Goal: Communication & Community: Answer question/provide support

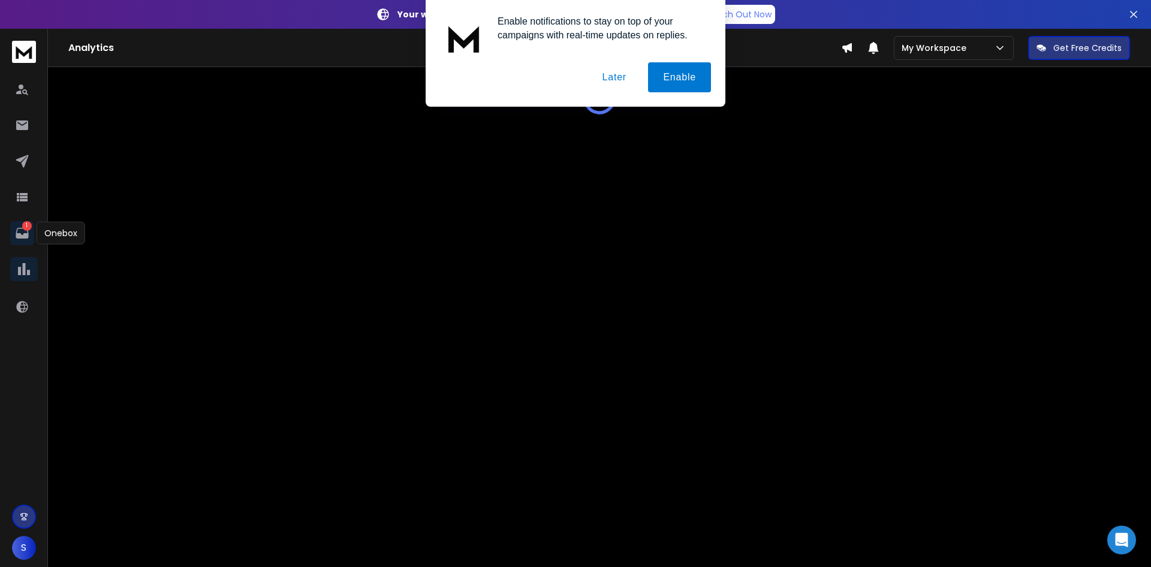
click at [22, 232] on icon at bounding box center [22, 233] width 14 height 14
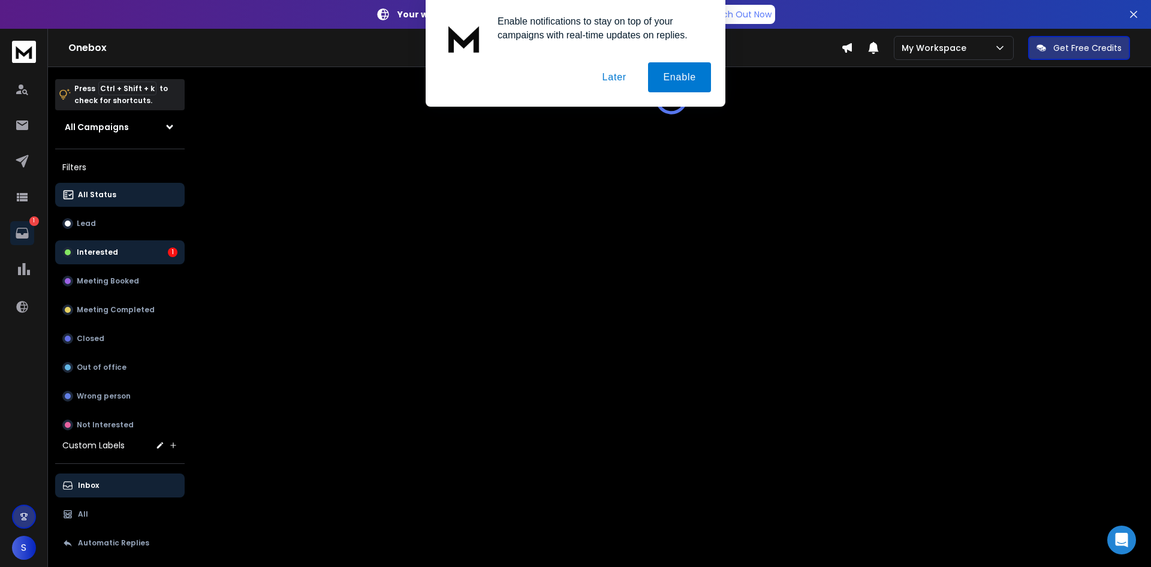
click at [125, 253] on button "Interested 1" at bounding box center [119, 252] width 129 height 24
click at [606, 71] on button "Later" at bounding box center [614, 77] width 54 height 30
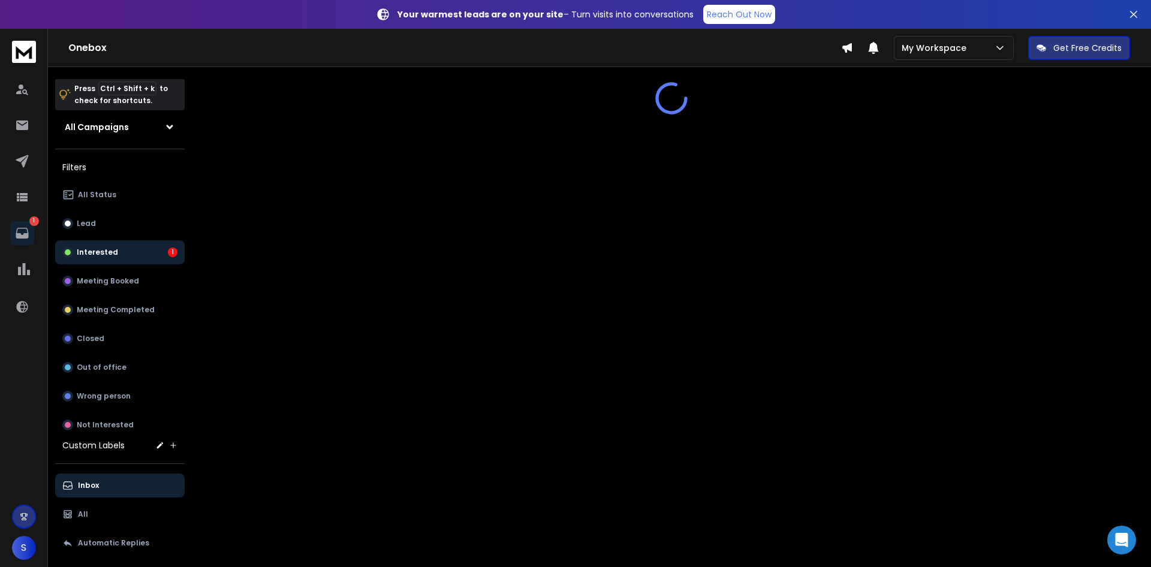
click at [131, 251] on button "Interested 1" at bounding box center [119, 252] width 129 height 24
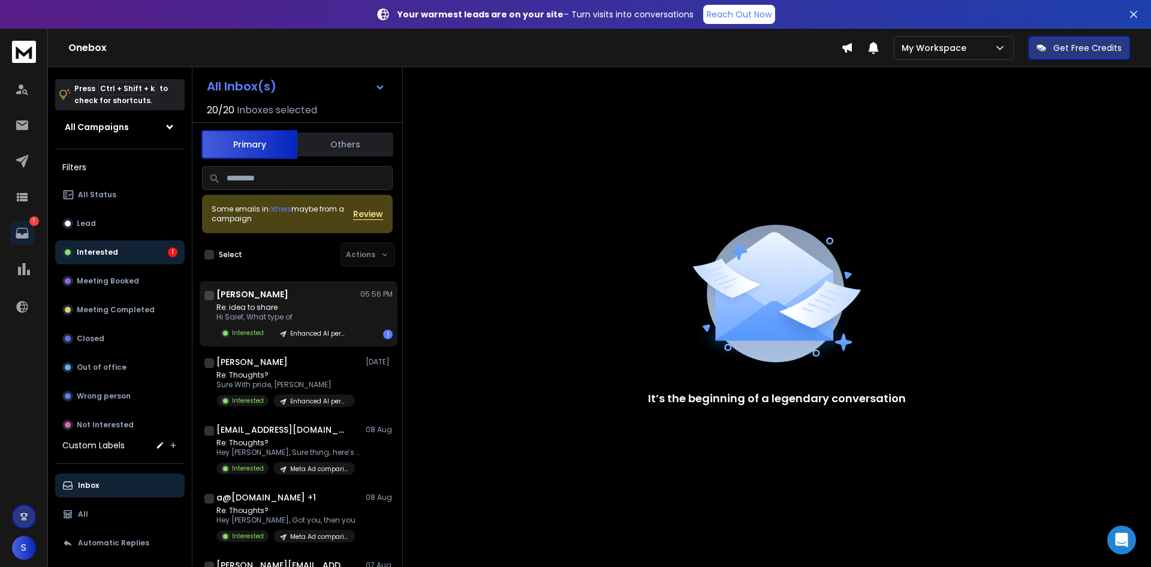
click at [319, 298] on div "[PERSON_NAME] 05:56 PM" at bounding box center [304, 294] width 176 height 12
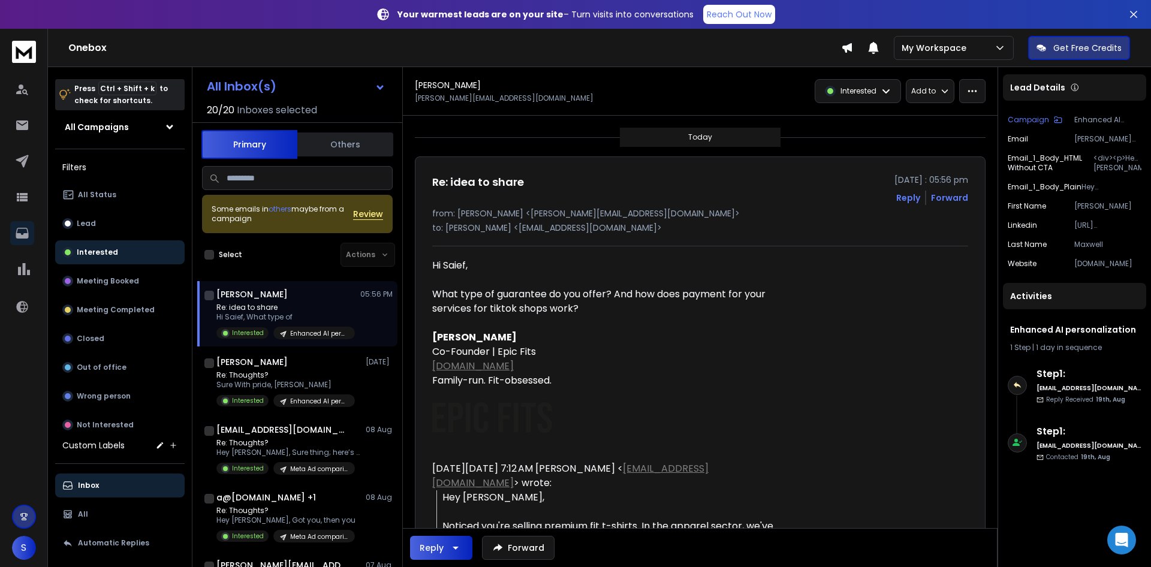
click at [620, 298] on div "What type of guarantee do you offer? And how does payment for your services for…" at bounding box center [607, 301] width 350 height 29
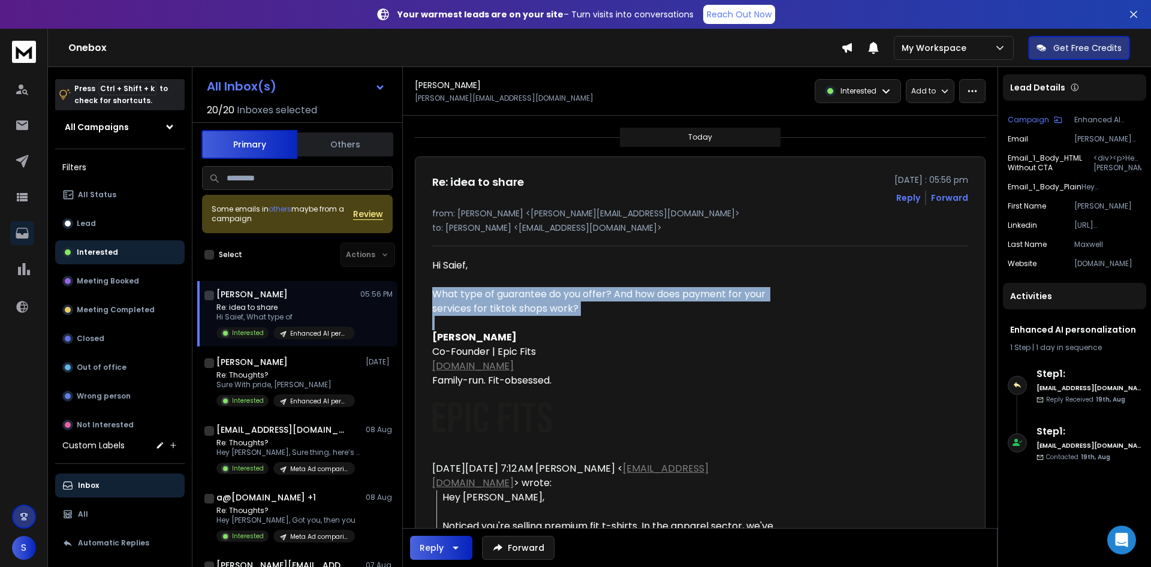
click at [620, 298] on div "What type of guarantee do you offer? And how does payment for your services for…" at bounding box center [607, 301] width 350 height 29
click at [635, 302] on div "What type of guarantee do you offer? And how does payment for your services for…" at bounding box center [607, 301] width 350 height 29
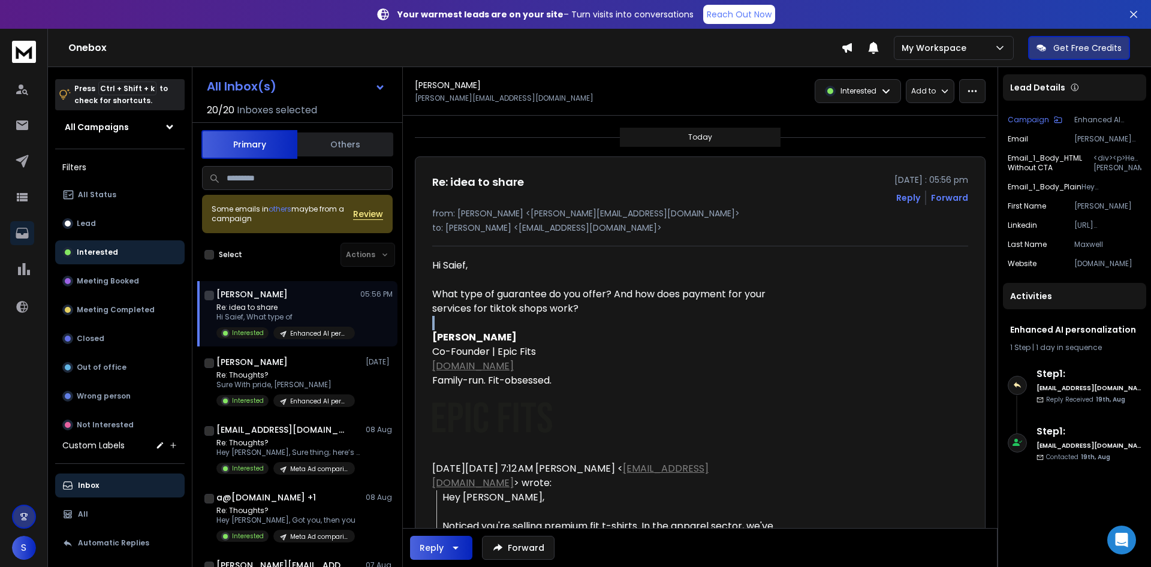
click at [635, 302] on div "What type of guarantee do you offer? And how does payment for your services for…" at bounding box center [607, 301] width 350 height 29
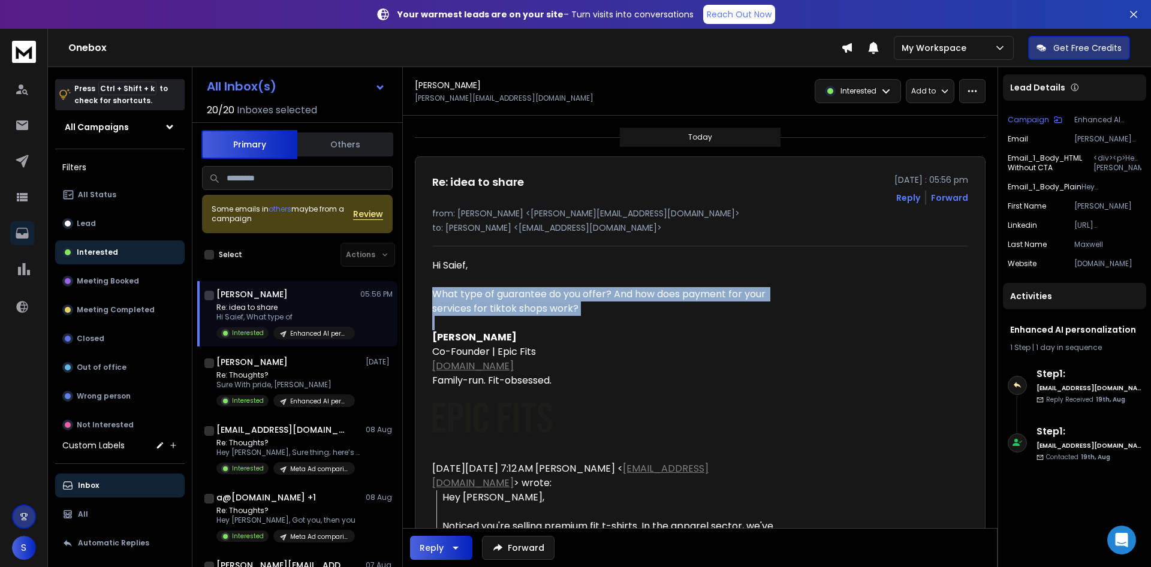
click at [635, 302] on div "What type of guarantee do you offer? And how does payment for your services for…" at bounding box center [607, 301] width 350 height 29
click at [642, 306] on div "What type of guarantee do you offer? And how does payment for your services for…" at bounding box center [607, 301] width 350 height 29
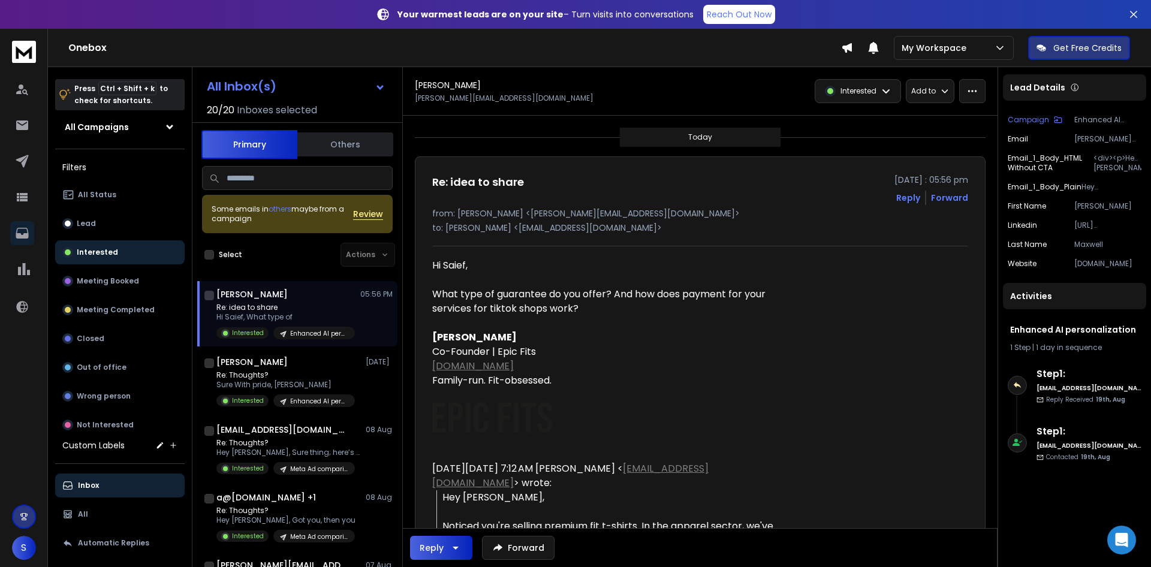
click at [644, 316] on div at bounding box center [607, 323] width 350 height 14
click at [642, 307] on div "What type of guarantee do you offer? And how does payment for your services for…" at bounding box center [607, 301] width 350 height 29
click at [503, 371] on link "[DOMAIN_NAME]" at bounding box center [472, 366] width 81 height 14
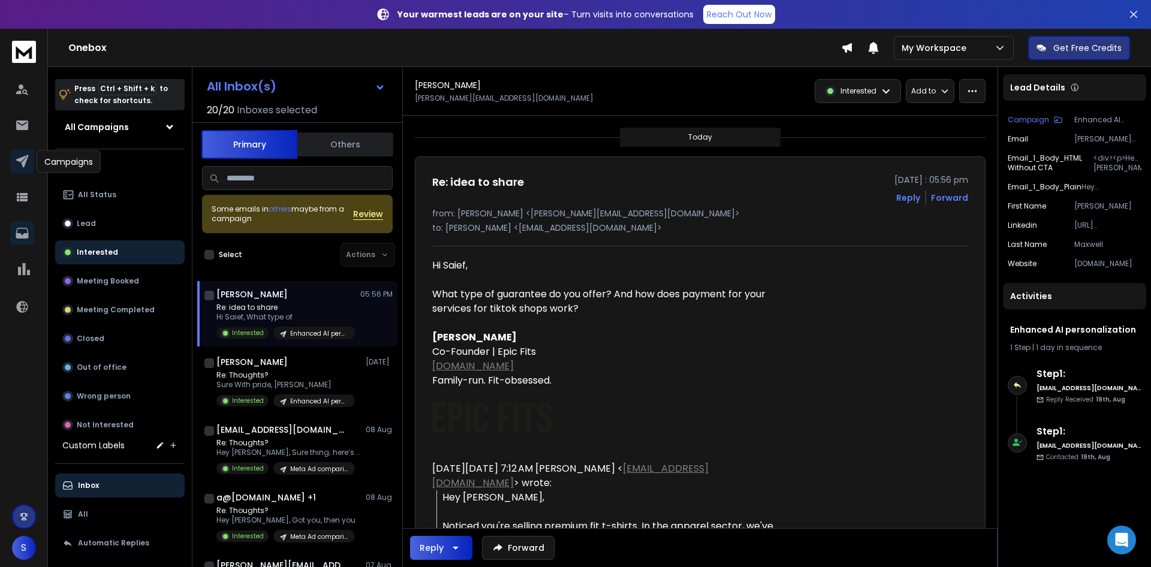
click at [22, 149] on link at bounding box center [22, 161] width 24 height 24
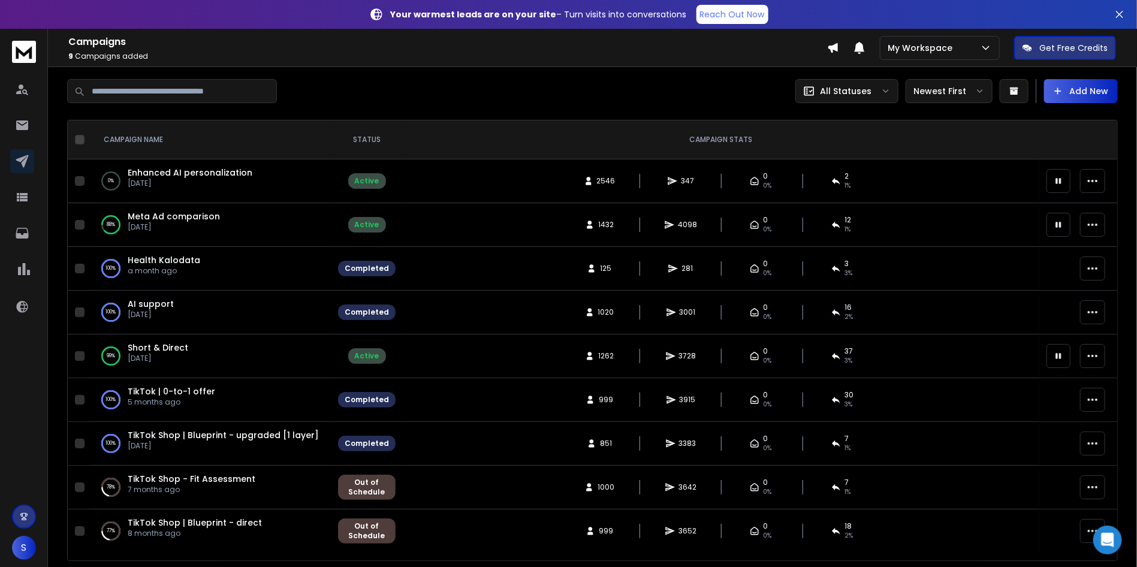
click at [257, 183] on div "0 % Enhanced AI personalization [DATE]" at bounding box center [210, 181] width 218 height 29
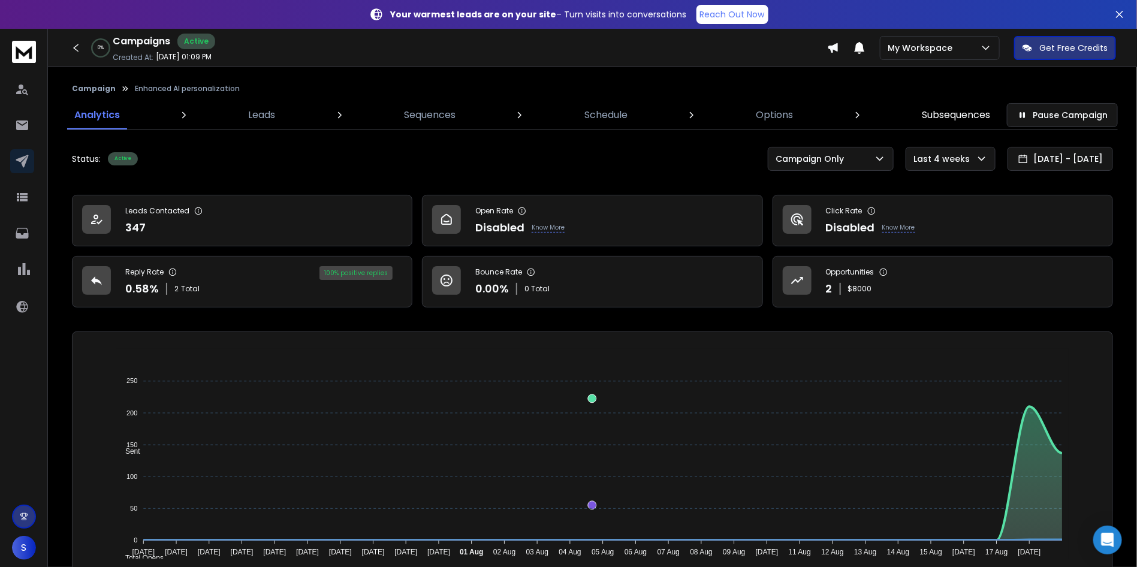
click at [967, 119] on p "Subsequences" at bounding box center [956, 115] width 68 height 14
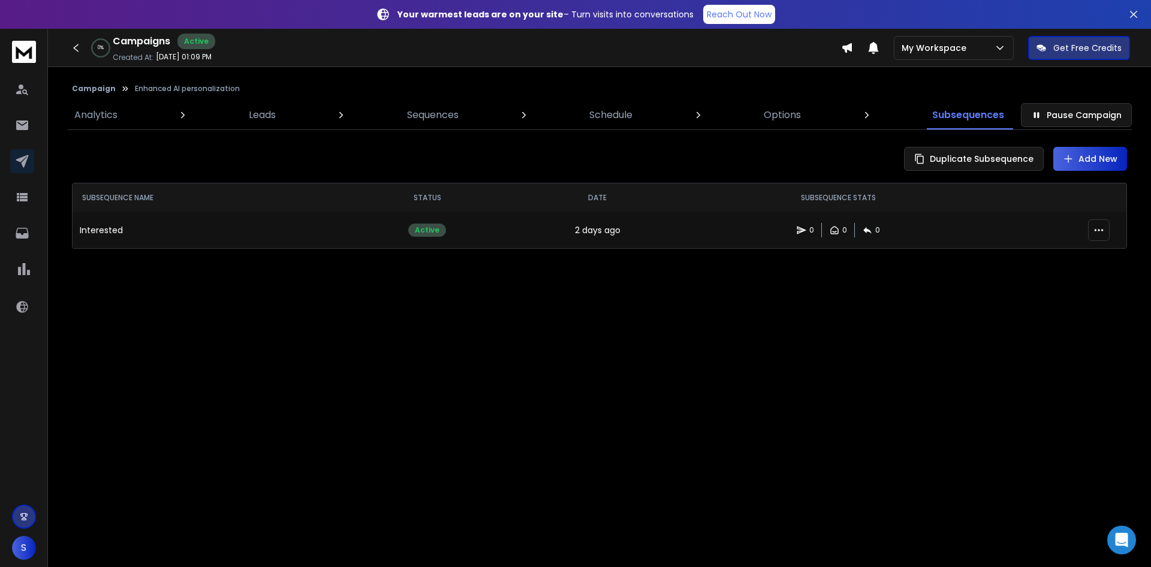
click at [1101, 225] on icon "button" at bounding box center [1098, 230] width 11 height 11
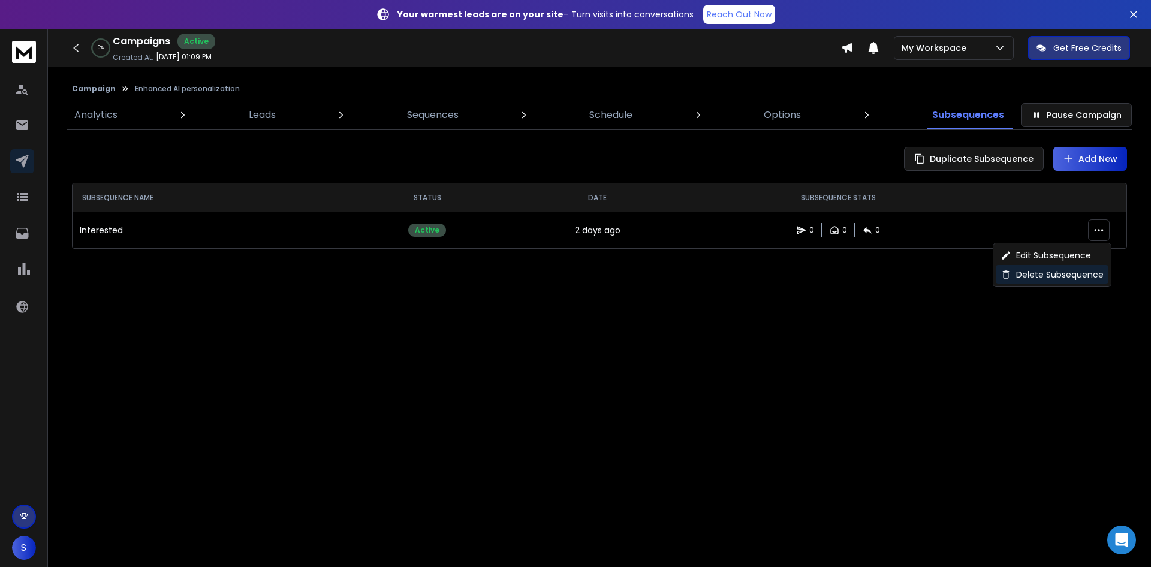
click at [1058, 271] on div "Delete Subsequence" at bounding box center [1051, 274] width 103 height 12
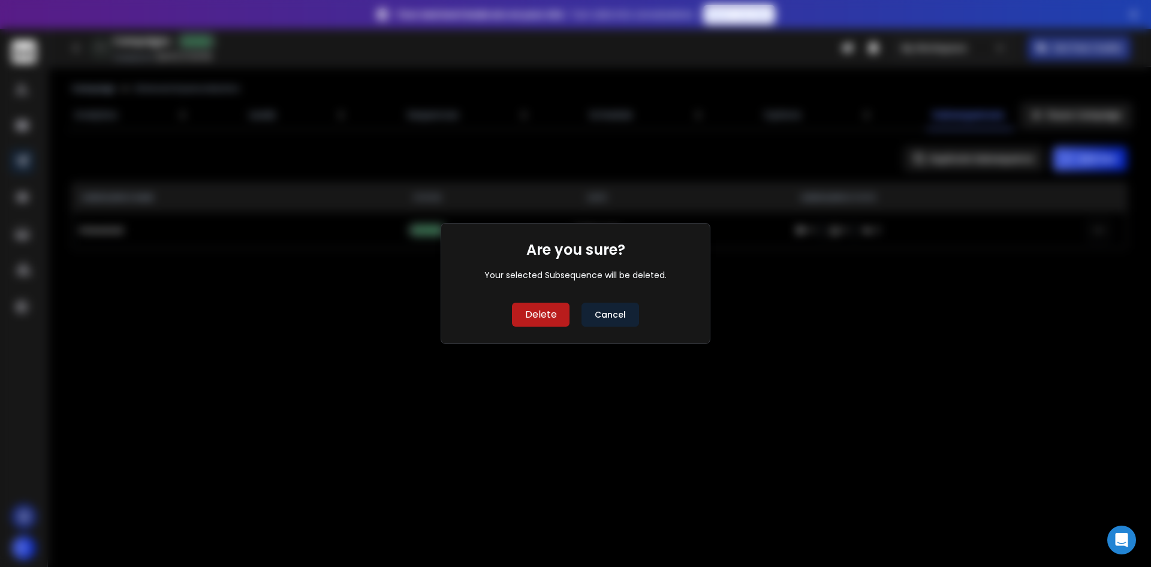
click at [552, 304] on button "Delete" at bounding box center [541, 315] width 58 height 24
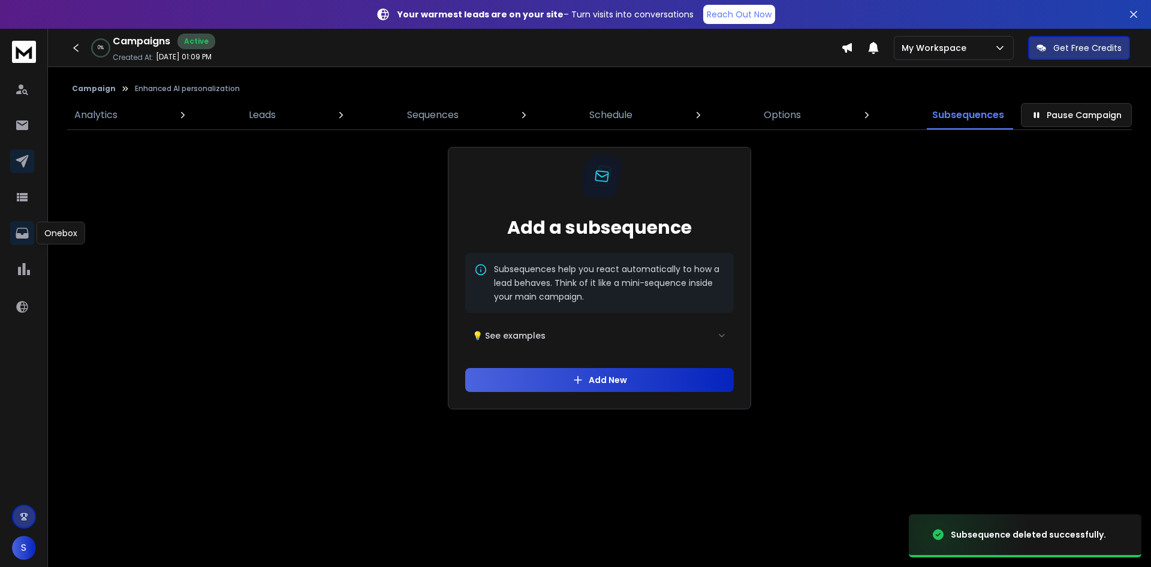
click at [18, 230] on icon at bounding box center [22, 233] width 14 height 14
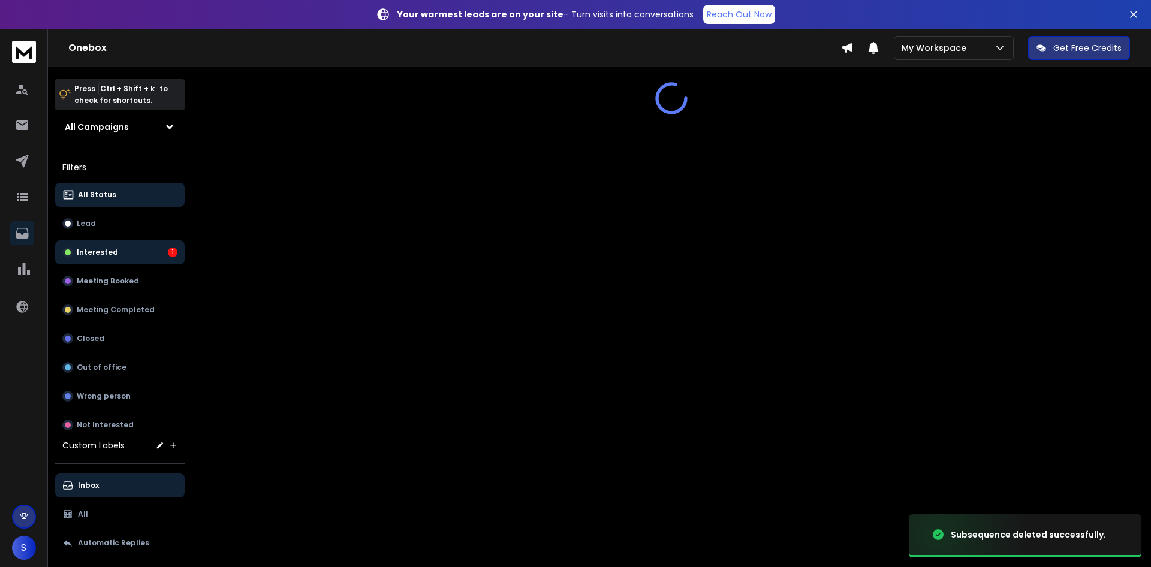
click at [128, 255] on button "Interested 1" at bounding box center [119, 252] width 129 height 24
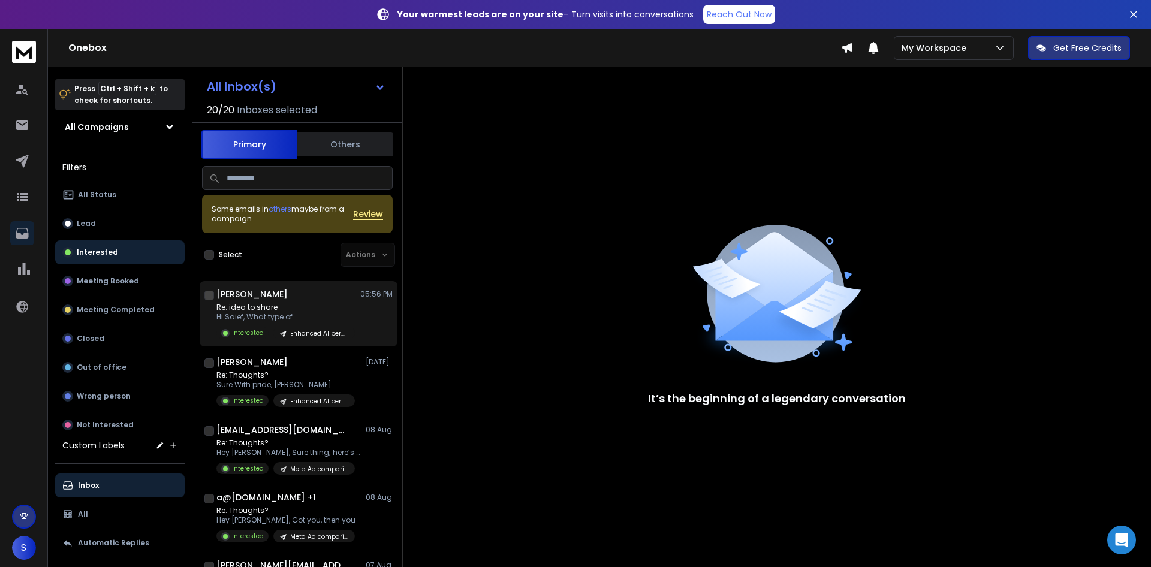
click at [312, 306] on p "Re: idea to share" at bounding box center [285, 308] width 138 height 10
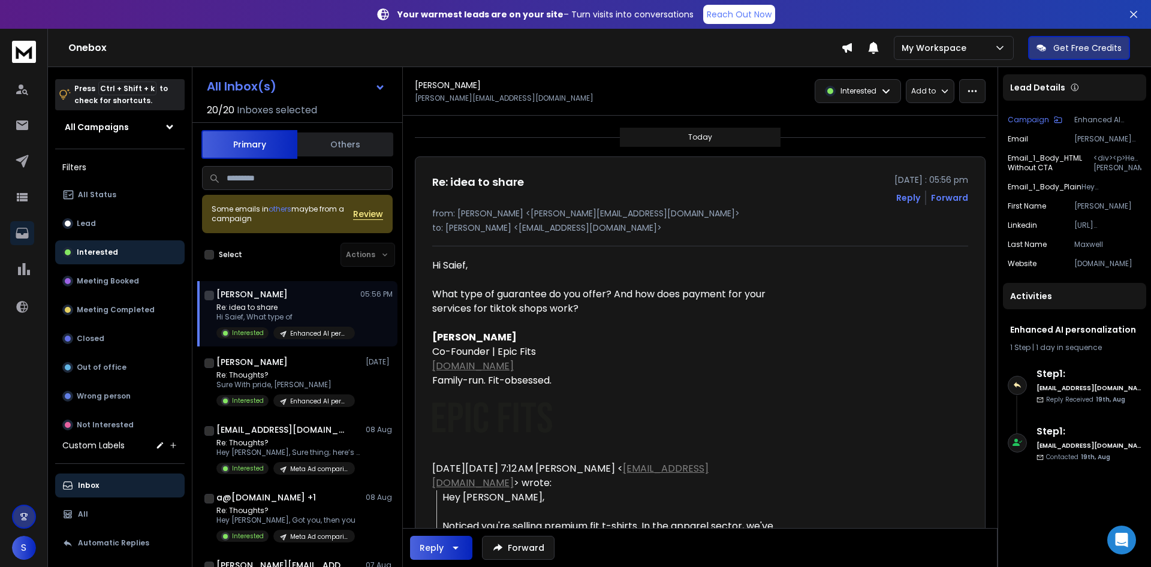
click at [454, 550] on icon "button" at bounding box center [455, 547] width 14 height 14
click at [442, 521] on p "Reply All" at bounding box center [446, 518] width 34 height 12
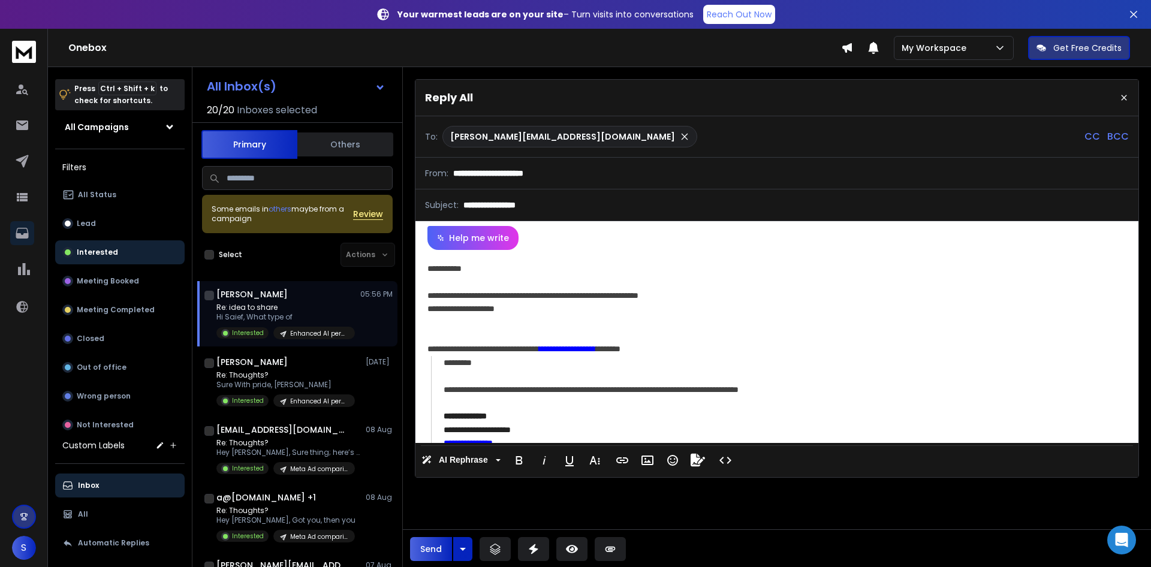
click at [506, 307] on div "**********" at bounding box center [768, 308] width 682 height 13
click at [545, 317] on div at bounding box center [776, 322] width 699 height 13
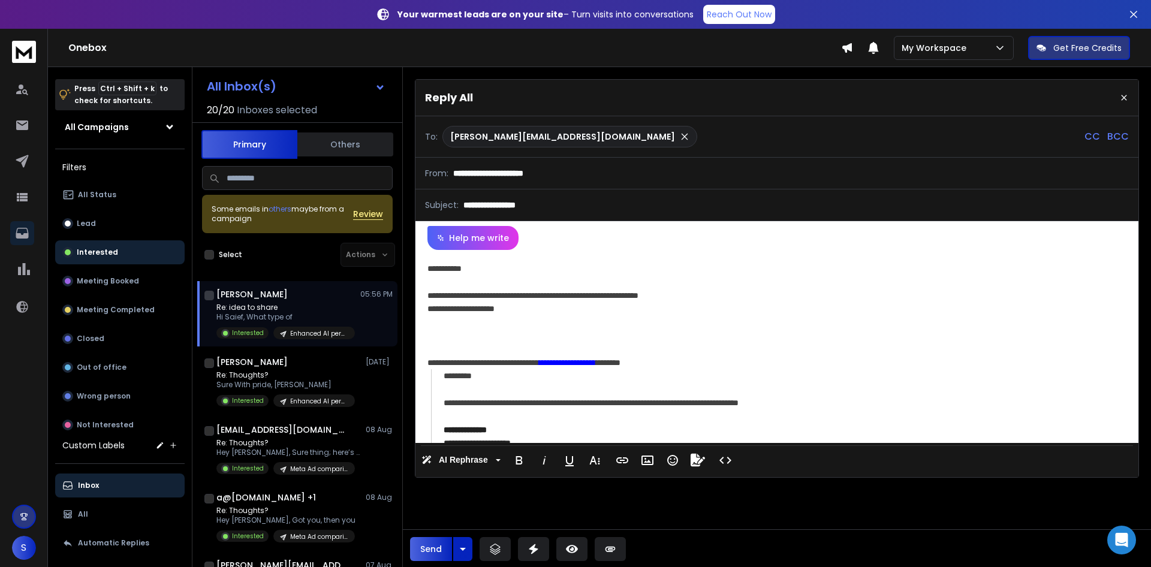
click at [662, 294] on div "**********" at bounding box center [768, 295] width 682 height 13
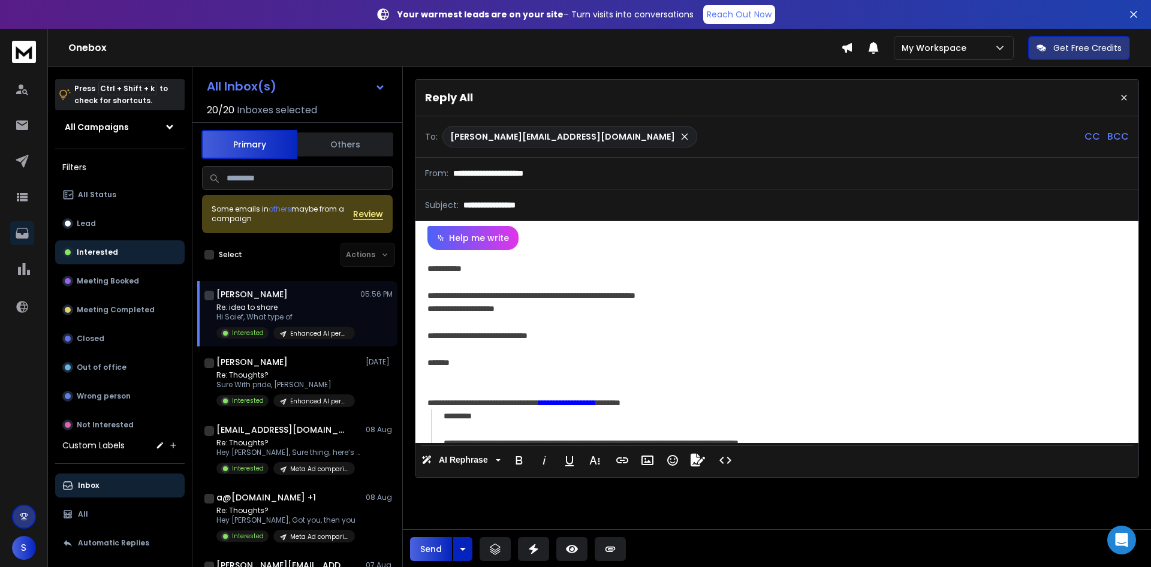
click at [478, 309] on div "**********" at bounding box center [768, 308] width 682 height 13
click at [615, 460] on icon "button" at bounding box center [622, 460] width 14 height 14
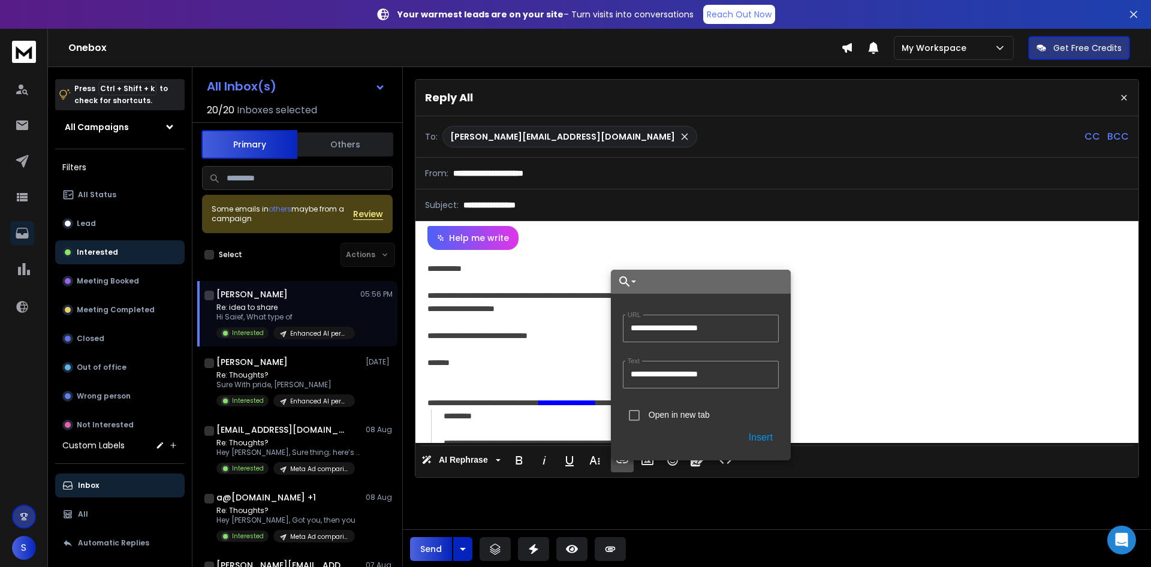
type input "**********"
click at [663, 410] on label "Open in new tab" at bounding box center [678, 415] width 61 height 10
click at [757, 433] on button "Insert" at bounding box center [760, 438] width 36 height 22
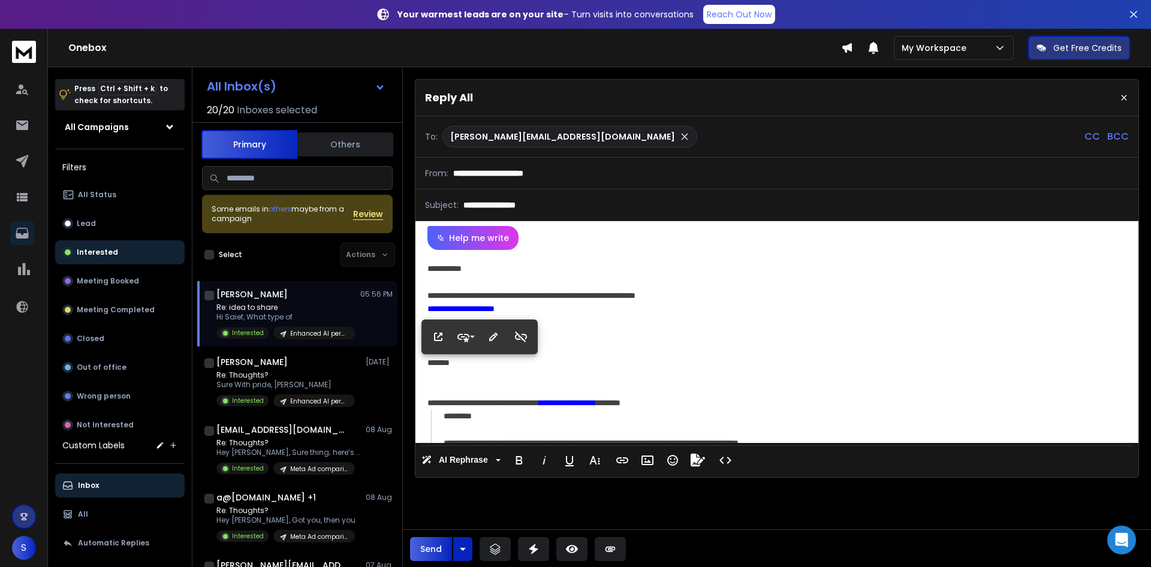
click at [608, 345] on div at bounding box center [776, 348] width 699 height 13
click at [579, 291] on div "**********" at bounding box center [768, 295] width 682 height 13
click at [615, 356] on div "*******" at bounding box center [768, 362] width 682 height 13
click at [431, 550] on button "Send" at bounding box center [431, 549] width 42 height 24
